Goal: Navigation & Orientation: Find specific page/section

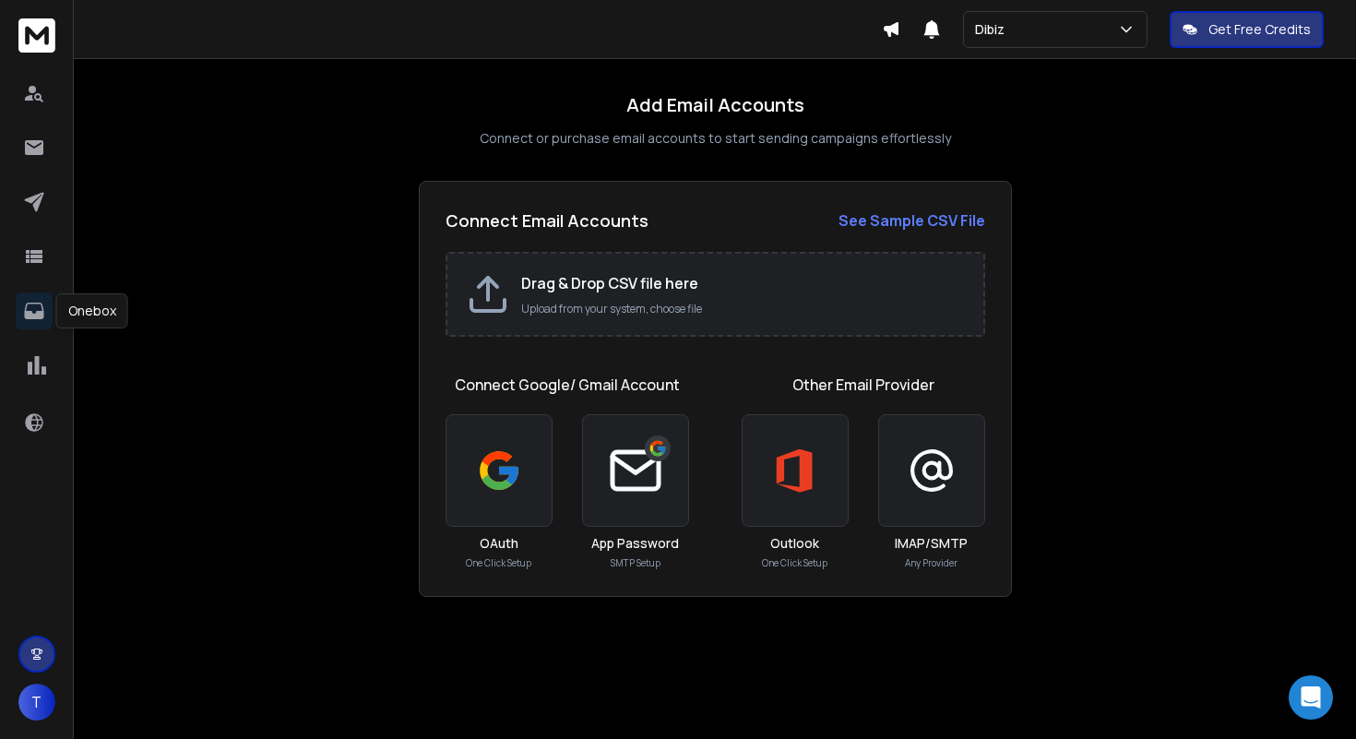
click at [43, 308] on icon at bounding box center [34, 311] width 22 height 22
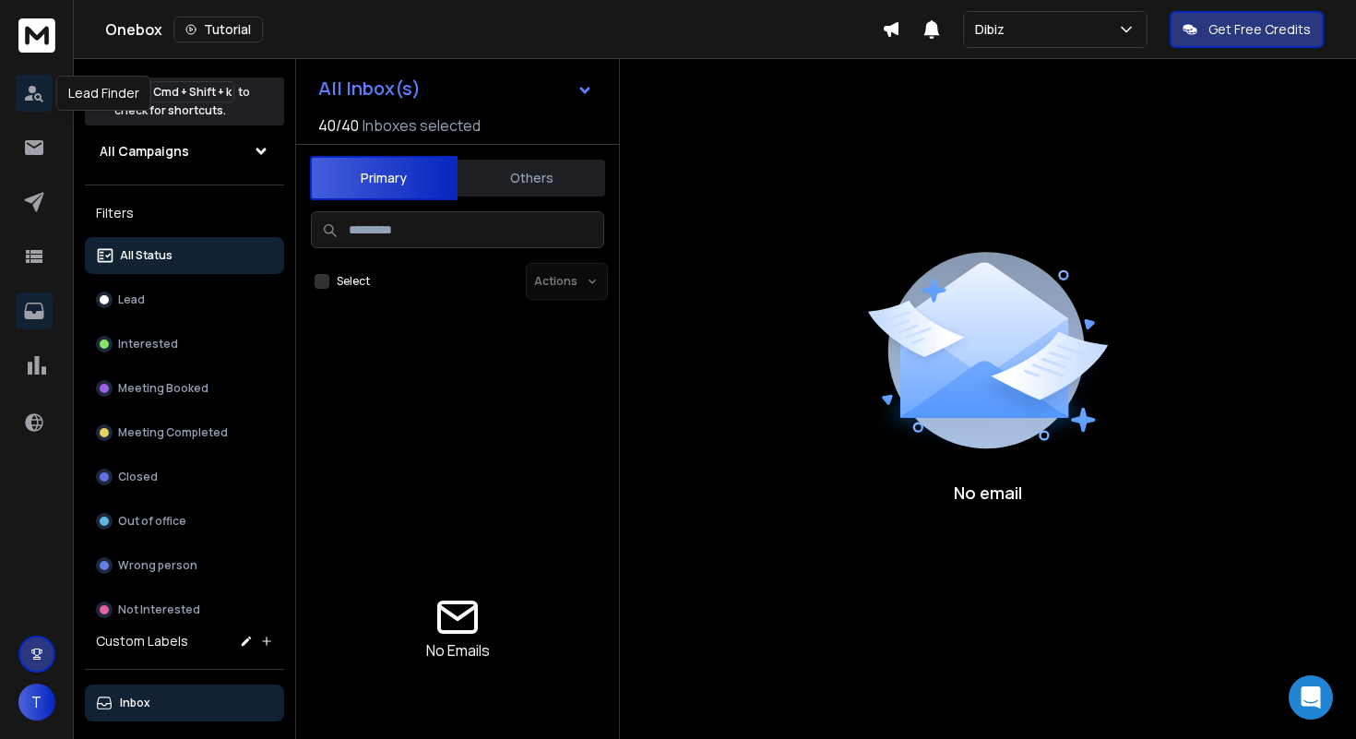
click at [38, 89] on icon at bounding box center [34, 93] width 22 height 22
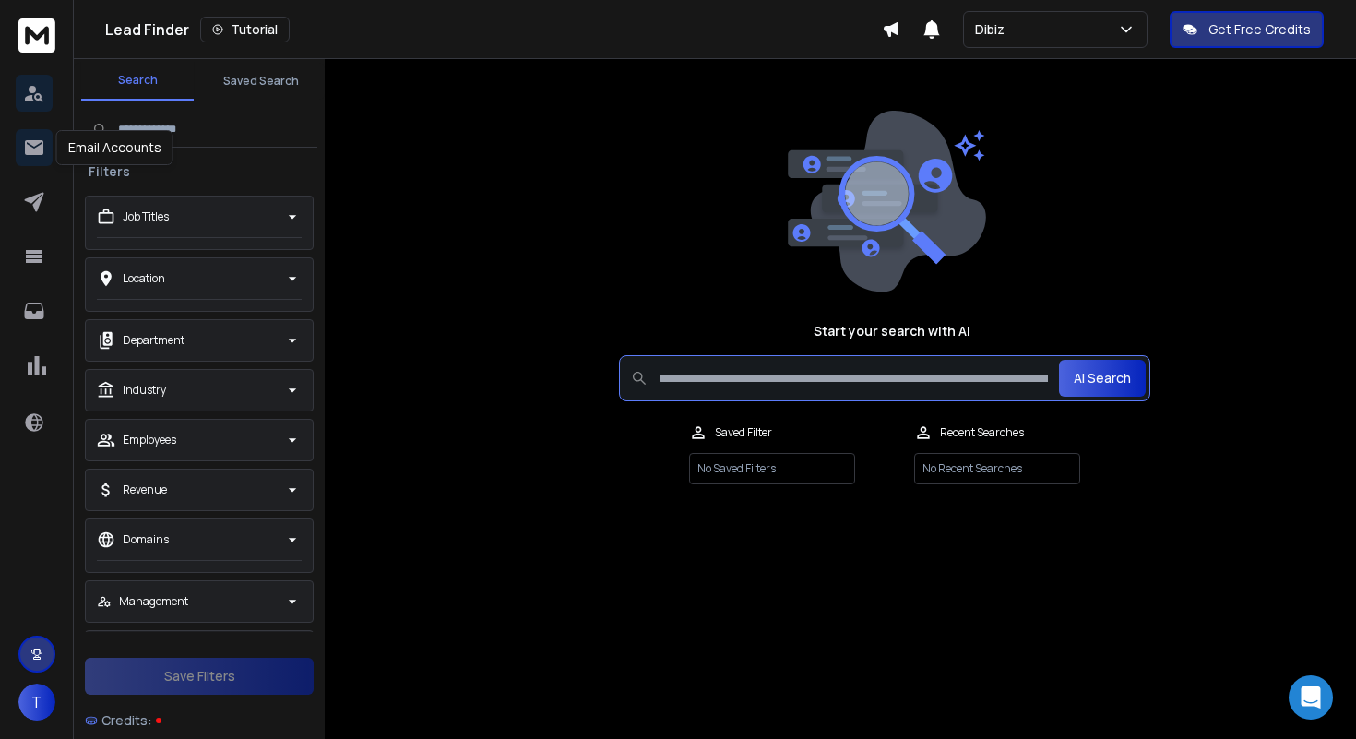
click at [41, 149] on icon at bounding box center [34, 147] width 18 height 15
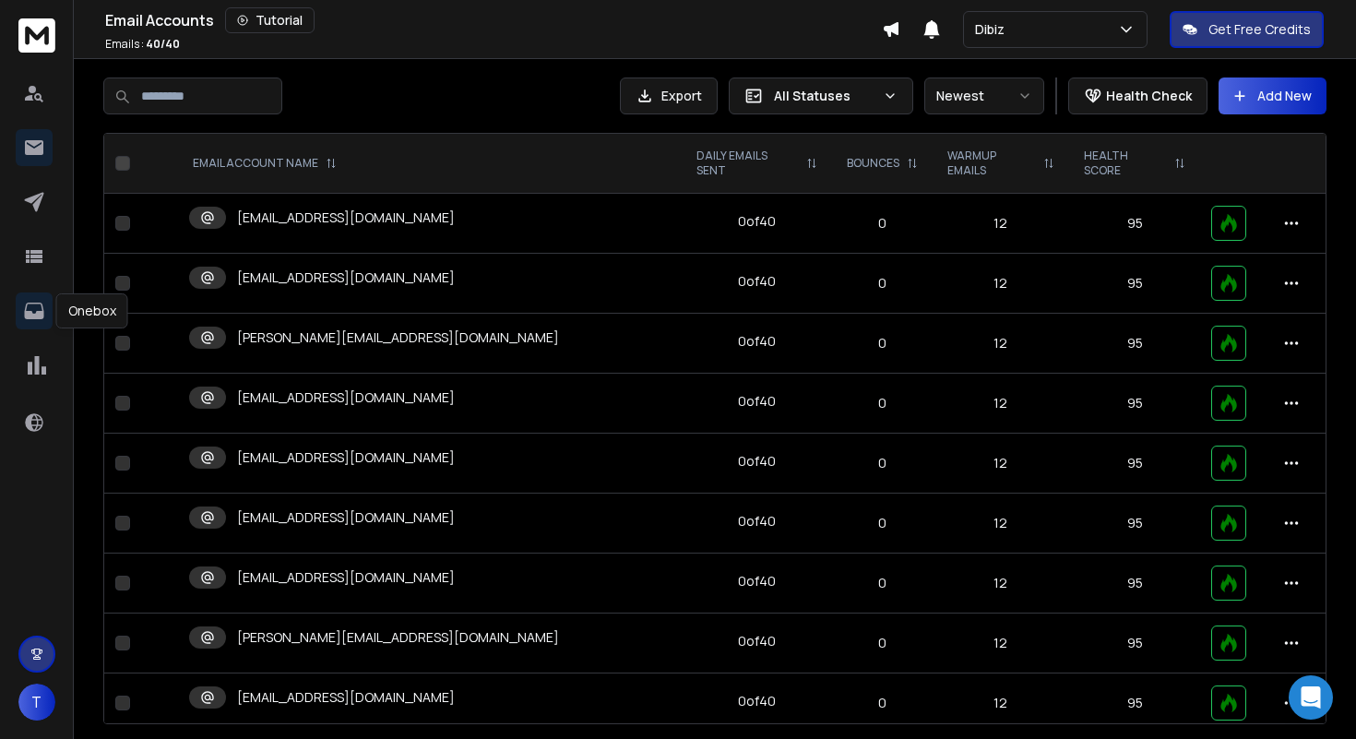
click at [38, 315] on icon at bounding box center [33, 311] width 19 height 17
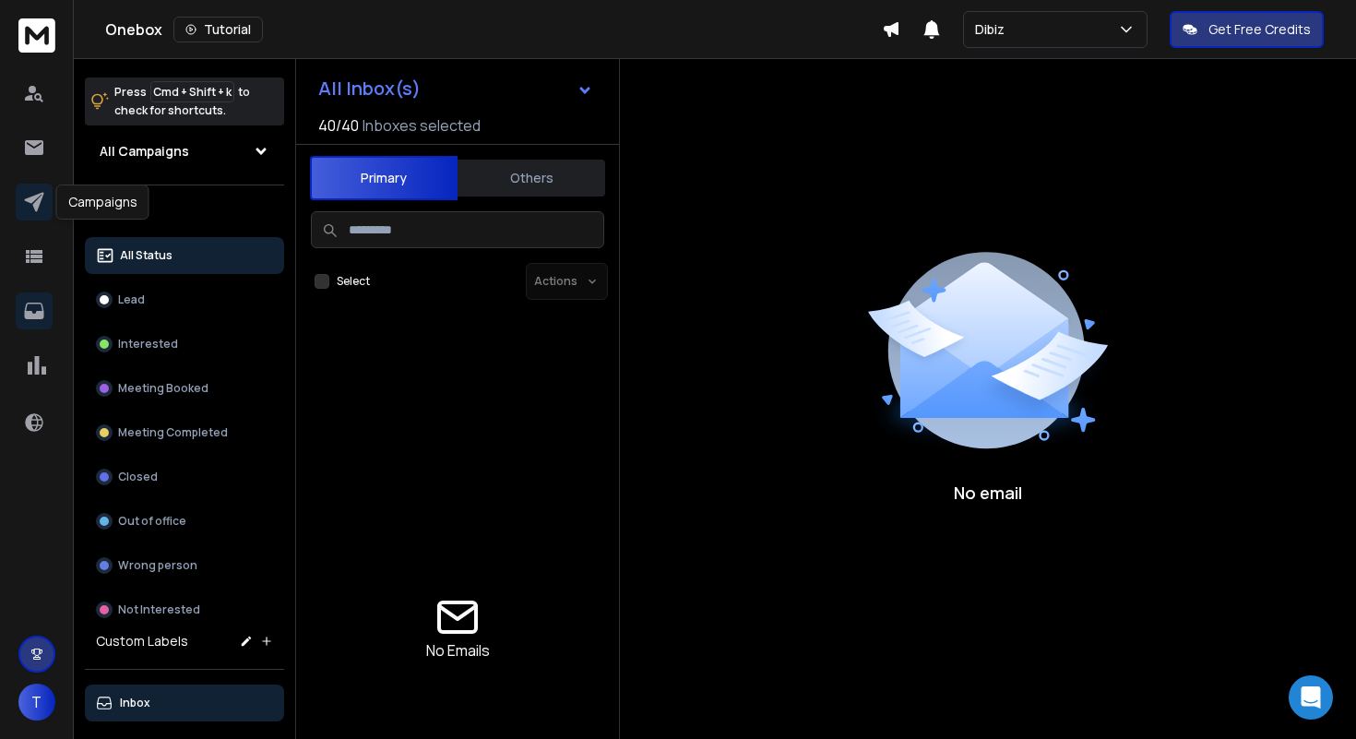
click at [28, 200] on icon at bounding box center [33, 202] width 19 height 19
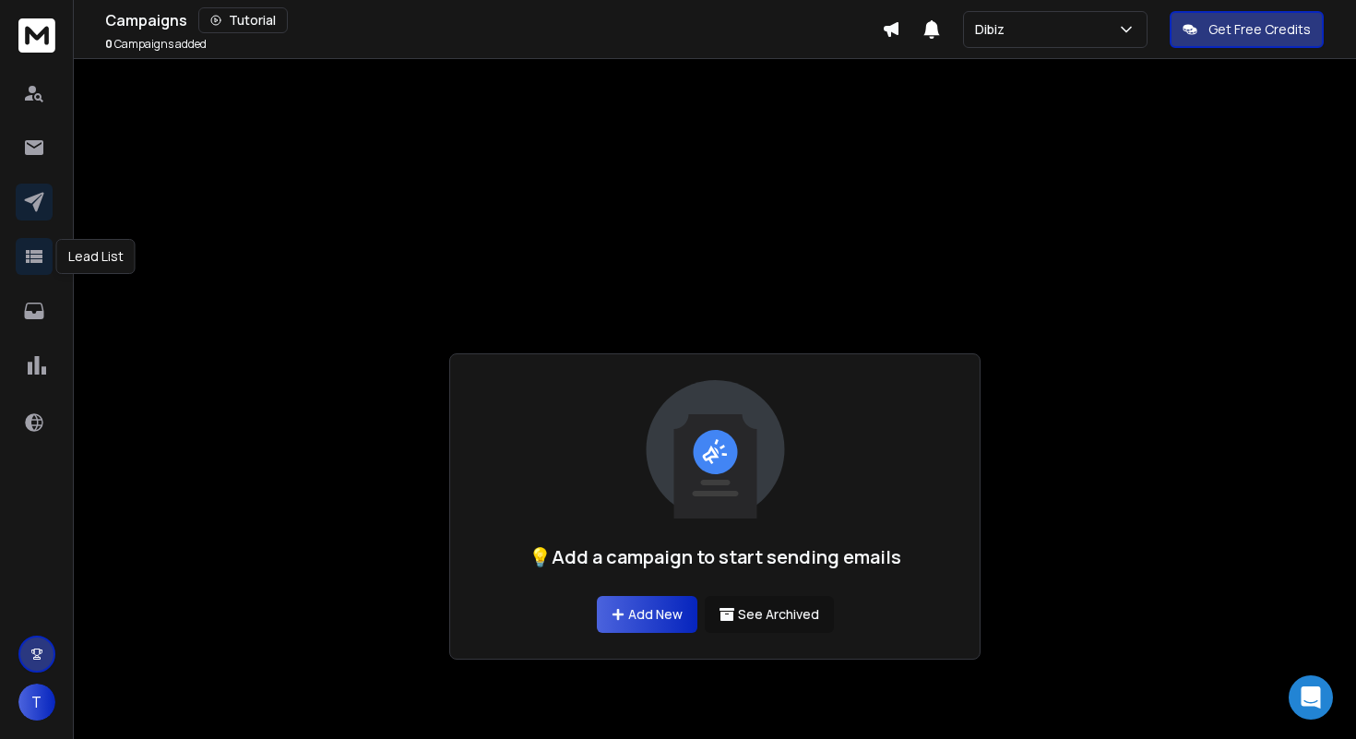
click at [37, 257] on icon at bounding box center [34, 256] width 17 height 13
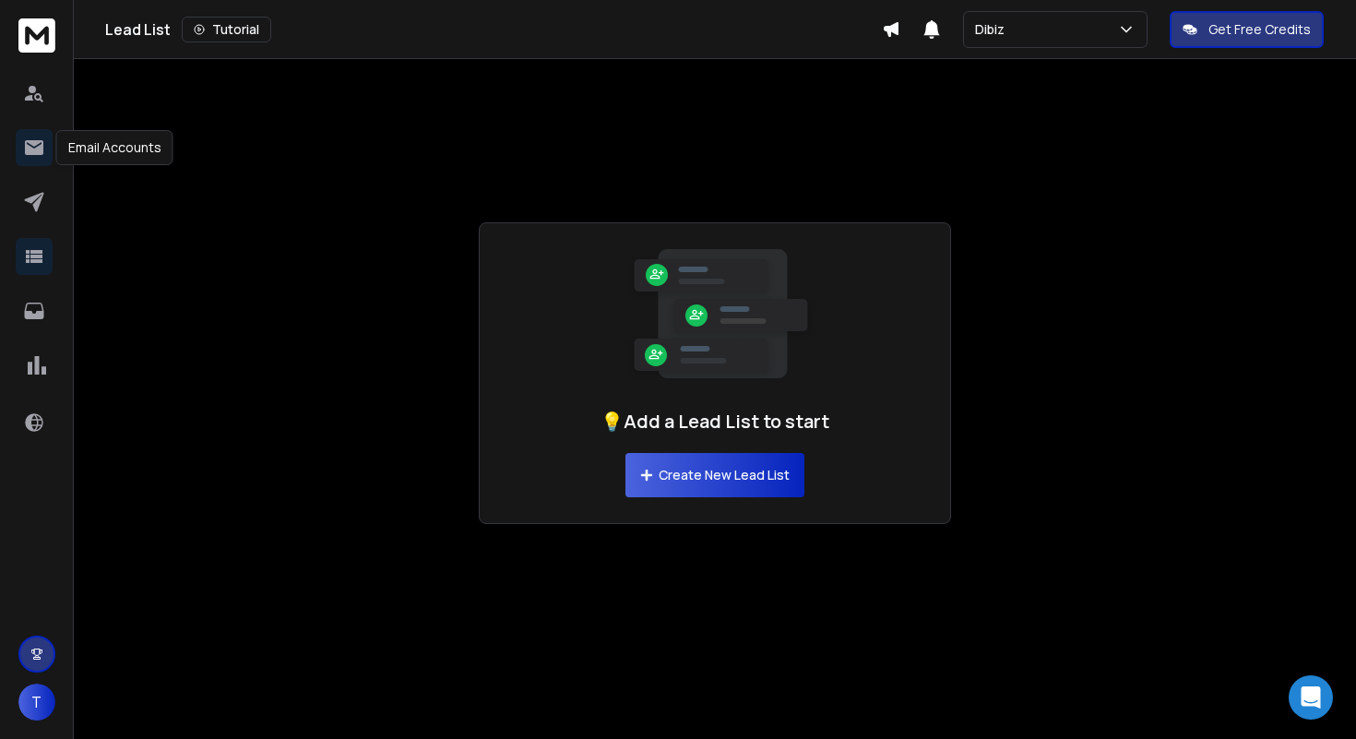
click at [37, 153] on icon at bounding box center [34, 147] width 18 height 15
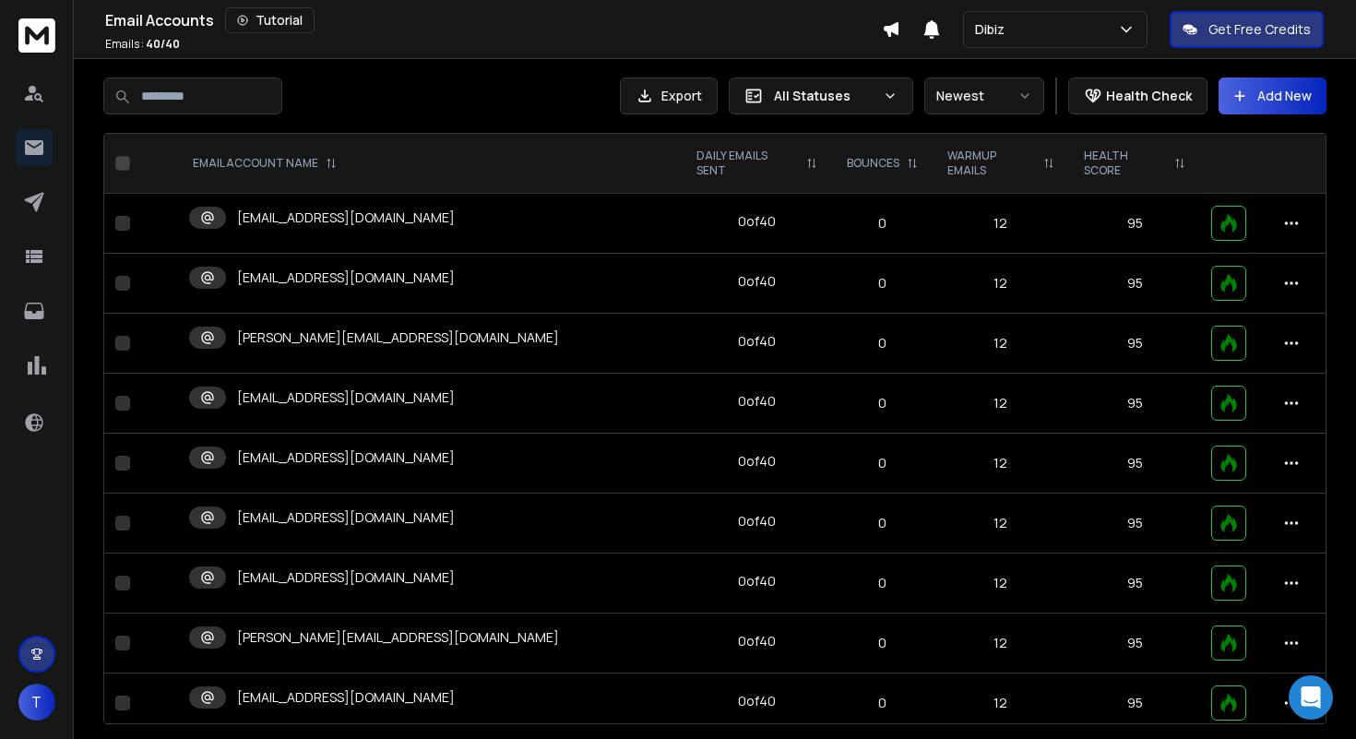
click at [512, 220] on div "[EMAIL_ADDRESS][DOMAIN_NAME]" at bounding box center [430, 218] width 482 height 22
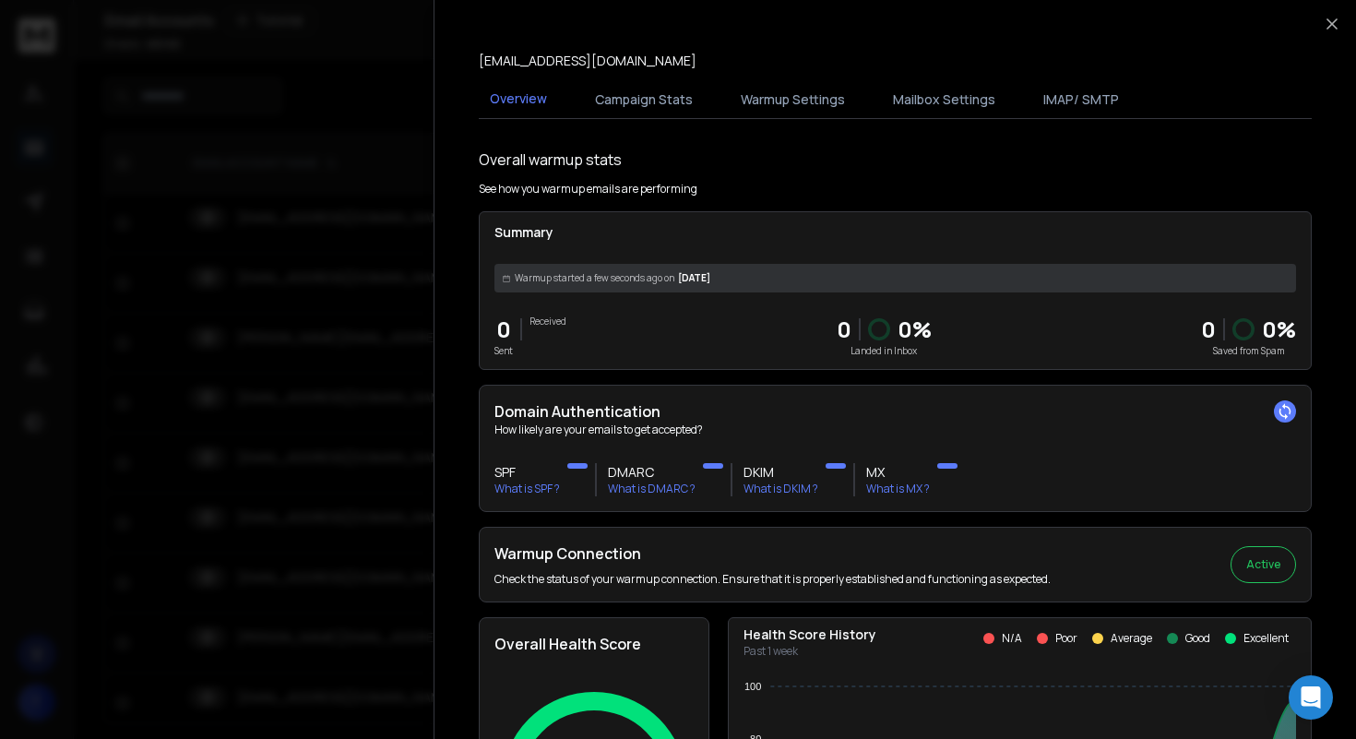
click at [294, 393] on div at bounding box center [678, 369] width 1356 height 739
